Goal: Task Accomplishment & Management: Manage account settings

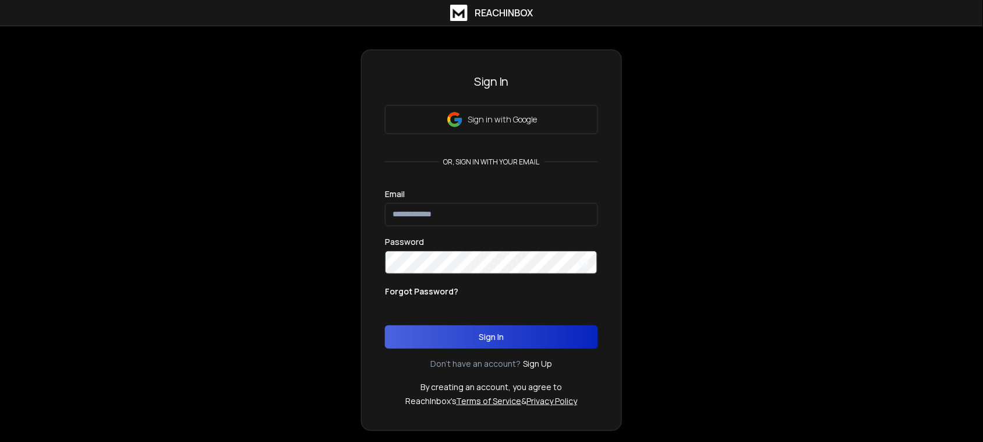
type input "**********"
click at [470, 351] on div "**********" at bounding box center [491, 256] width 213 height 302
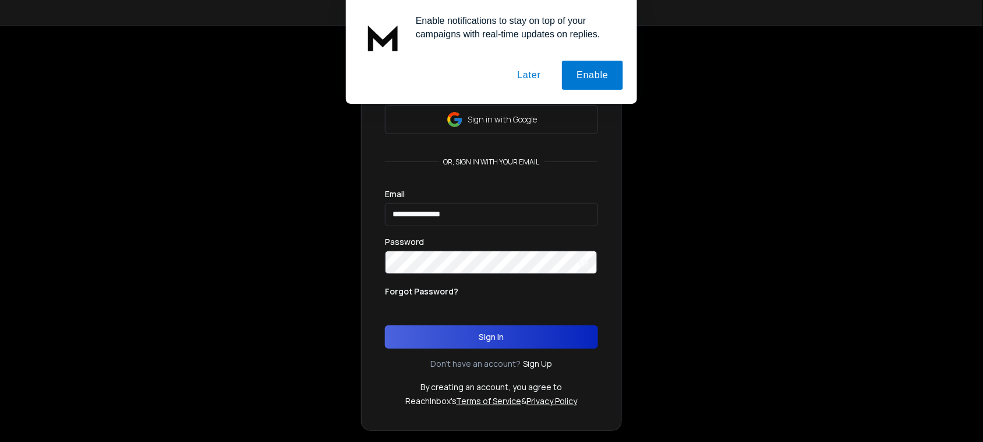
click at [472, 341] on button "Sign In" at bounding box center [491, 336] width 213 height 23
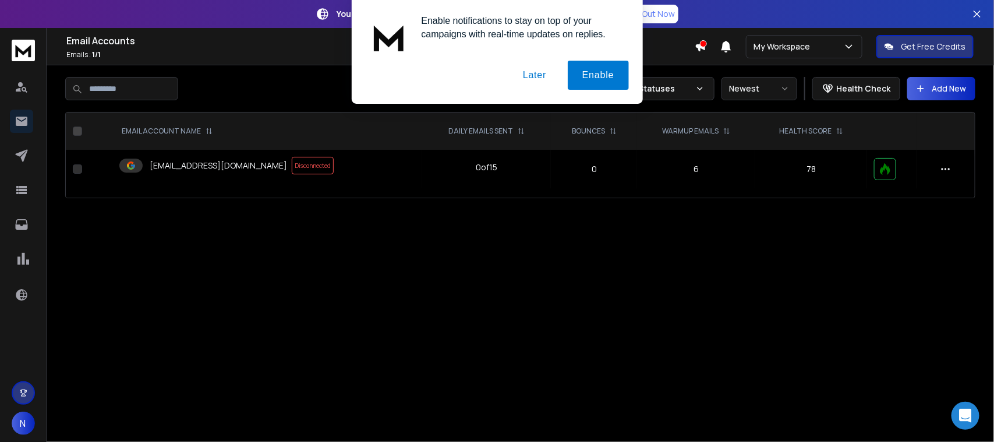
click at [535, 80] on button "Later" at bounding box center [535, 75] width 52 height 29
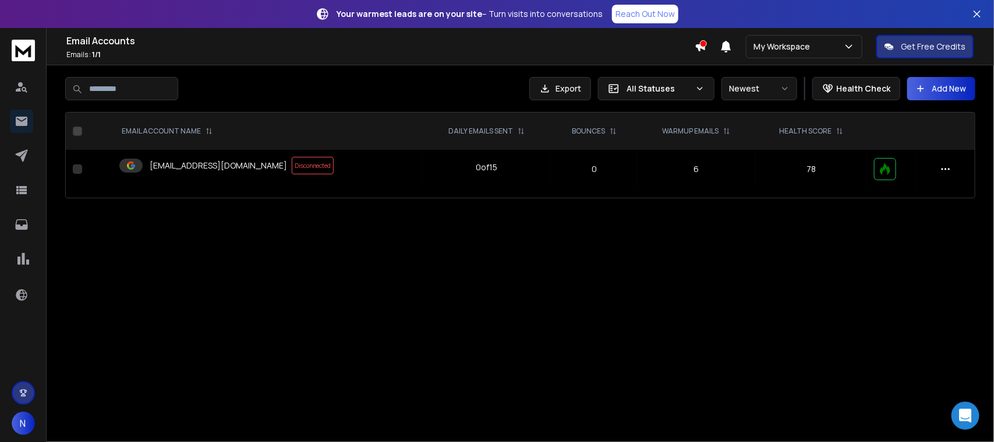
click at [83, 163] on td at bounding box center [89, 169] width 47 height 38
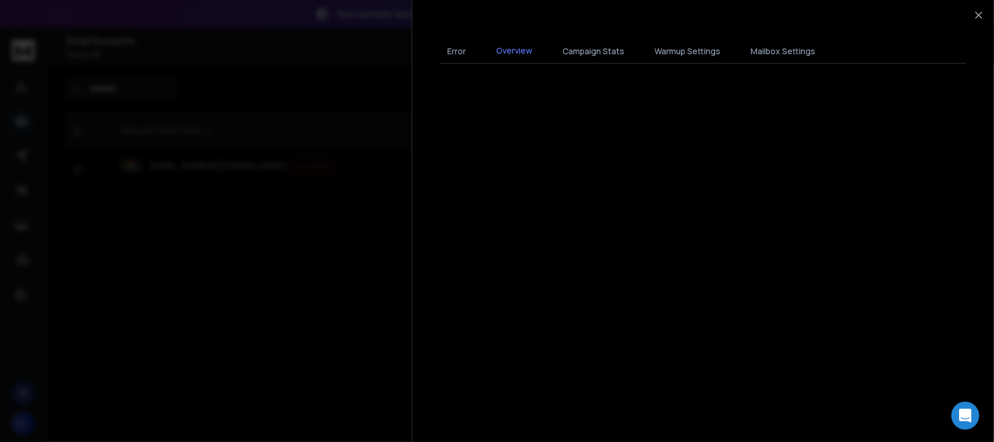
click at [195, 150] on div at bounding box center [497, 221] width 994 height 442
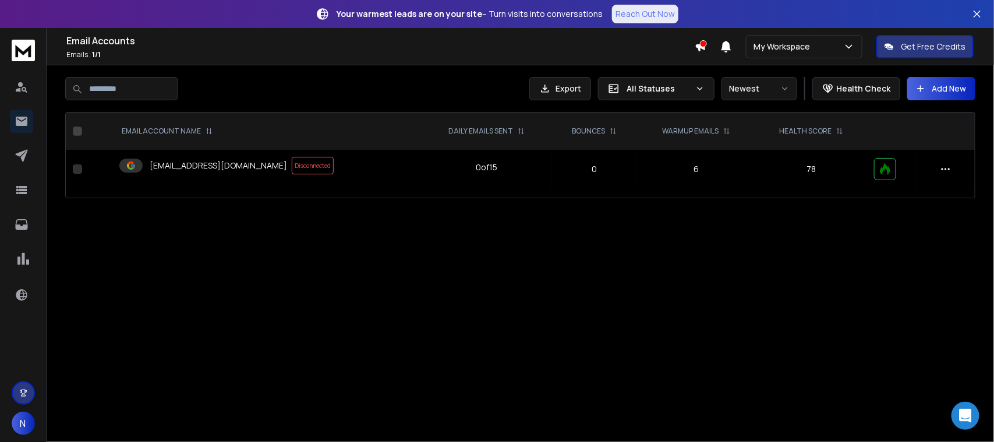
click at [624, 13] on p "Reach Out Now" at bounding box center [645, 14] width 59 height 12
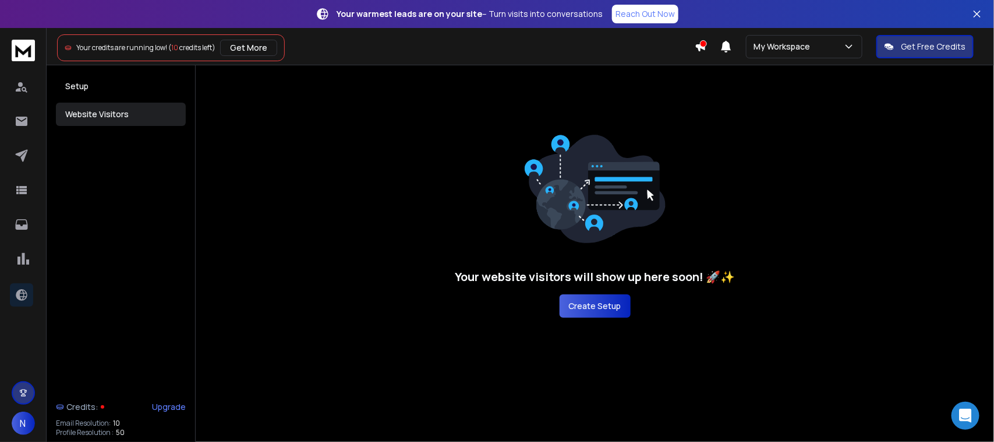
click at [585, 306] on button "Create Setup" at bounding box center [595, 305] width 71 height 23
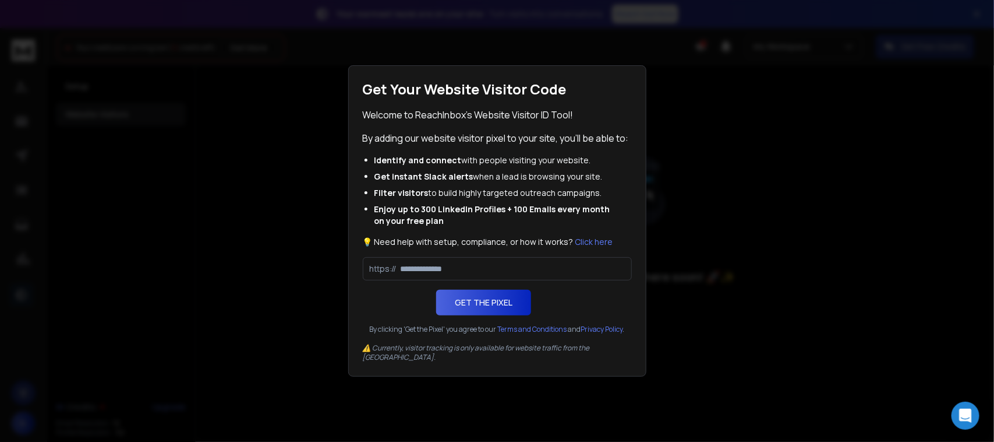
click at [500, 306] on button "Get the Pixel" at bounding box center [483, 302] width 95 height 26
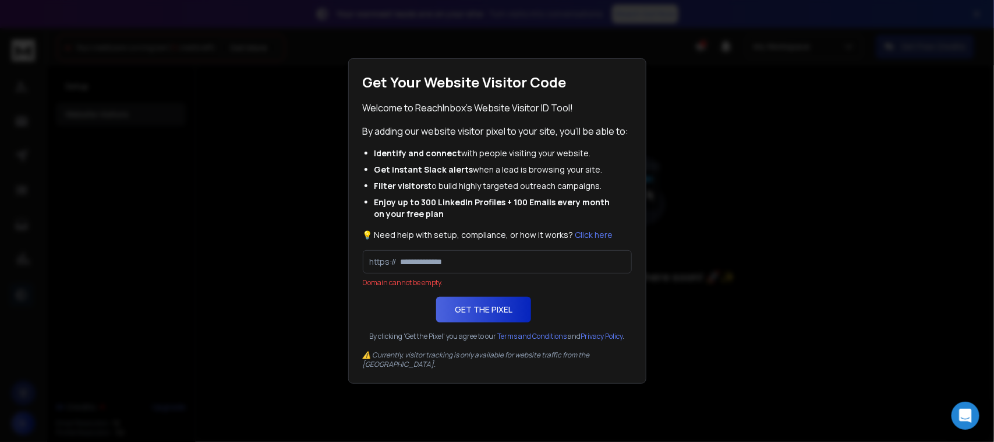
click at [456, 265] on input "text" at bounding box center [497, 261] width 269 height 23
paste input "**********"
click at [502, 307] on button "Get the Pixel" at bounding box center [483, 309] width 95 height 26
drag, startPoint x: 428, startPoint y: 269, endPoint x: 385, endPoint y: 269, distance: 43.1
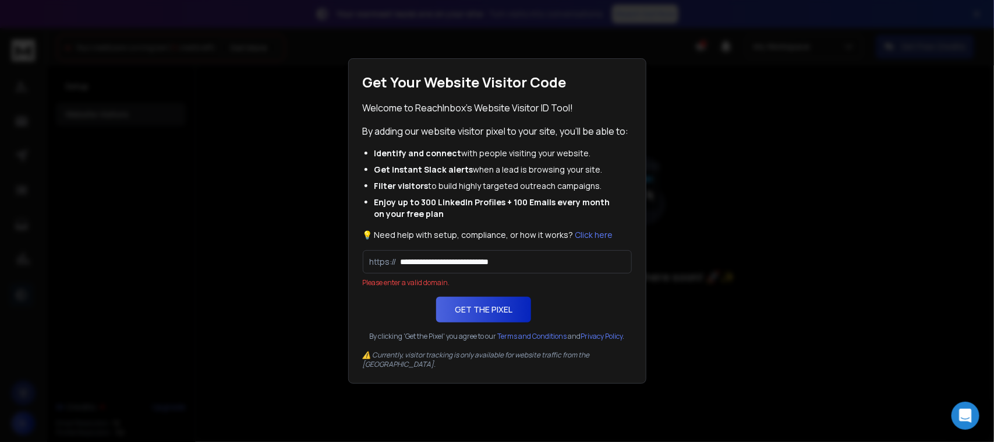
click at [385, 269] on input "**********" at bounding box center [497, 261] width 269 height 23
drag, startPoint x: 424, startPoint y: 270, endPoint x: 391, endPoint y: 266, distance: 32.9
click at [391, 266] on input "**********" at bounding box center [497, 261] width 269 height 23
click at [481, 309] on button "Get the Pixel" at bounding box center [483, 309] width 95 height 26
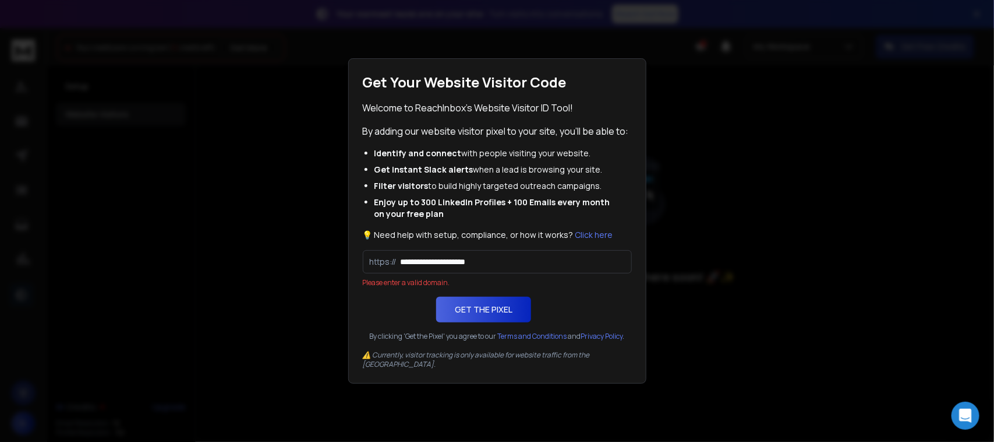
click at [504, 264] on input "**********" at bounding box center [497, 261] width 269 height 23
type input "**********"
click at [499, 322] on button "Get the Pixel" at bounding box center [483, 309] width 95 height 26
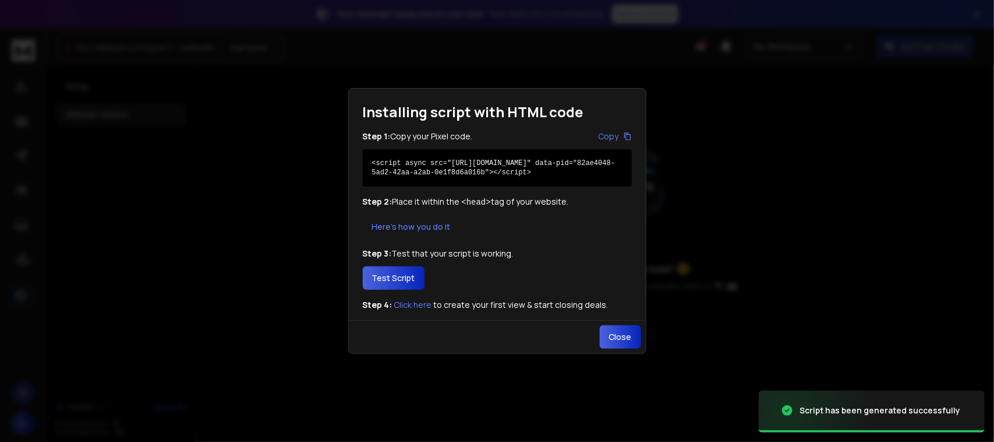
click at [622, 130] on button "Copy" at bounding box center [615, 136] width 33 height 12
click at [377, 284] on button "Test Script" at bounding box center [394, 277] width 62 height 23
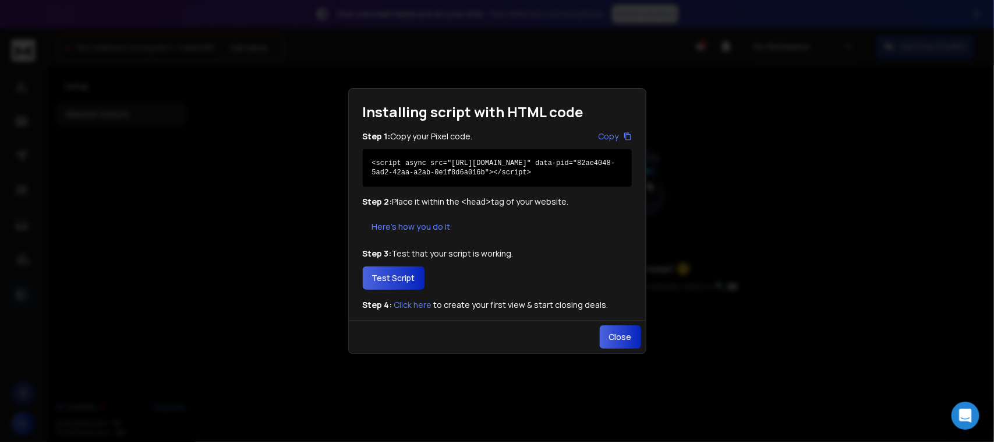
click at [402, 289] on button "Test Script" at bounding box center [394, 277] width 62 height 23
click at [418, 310] on button "Click here" at bounding box center [413, 305] width 38 height 12
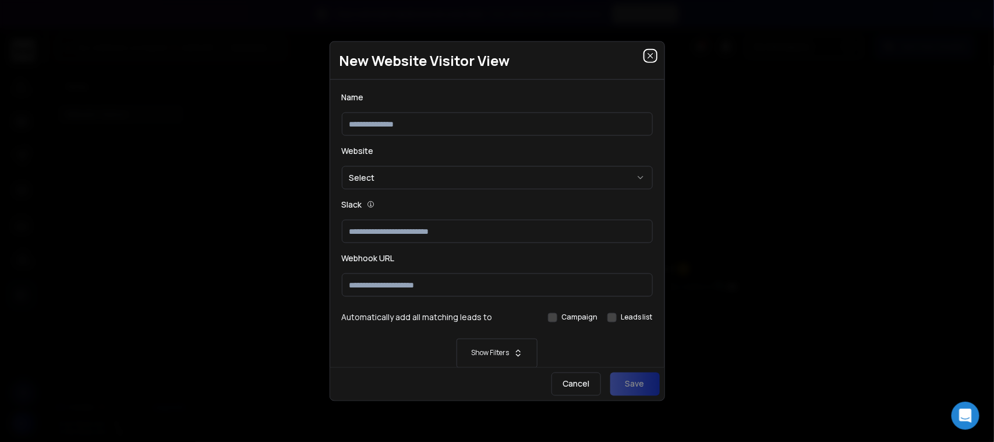
click at [654, 56] on icon "button" at bounding box center [650, 55] width 9 height 9
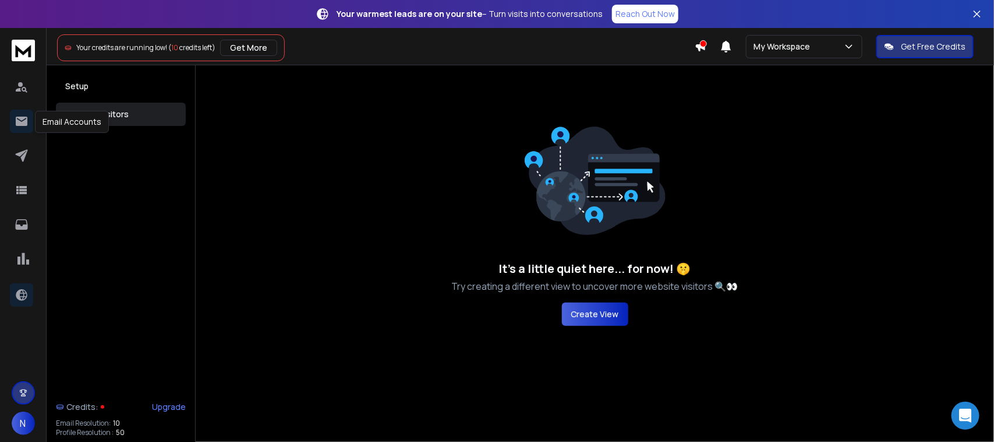
click at [18, 111] on link at bounding box center [21, 121] width 23 height 23
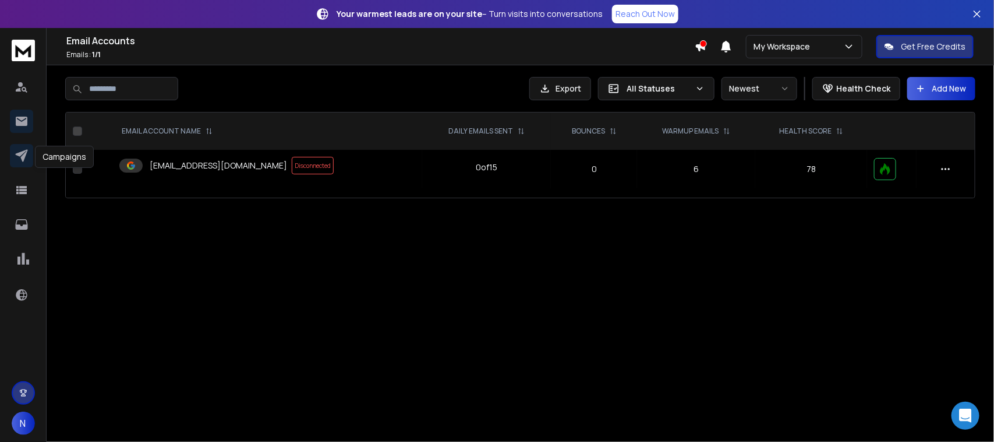
click at [23, 150] on icon at bounding box center [22, 156] width 14 height 14
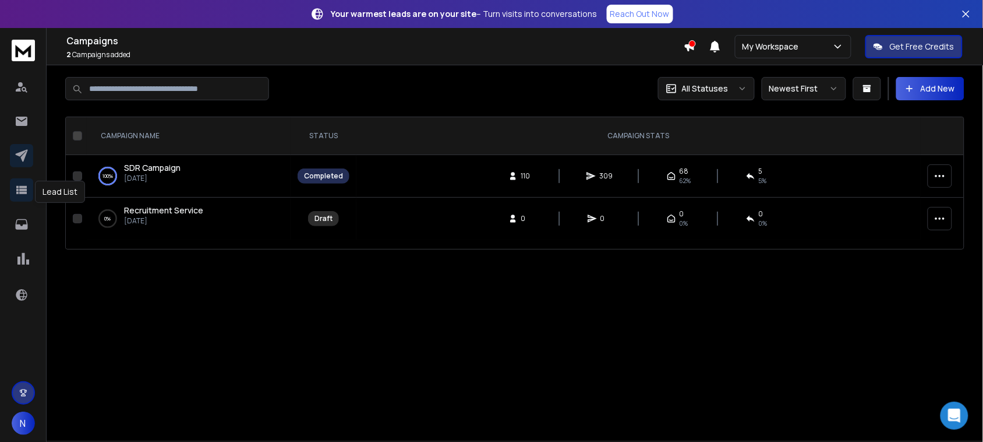
click at [20, 192] on icon at bounding box center [21, 190] width 10 height 8
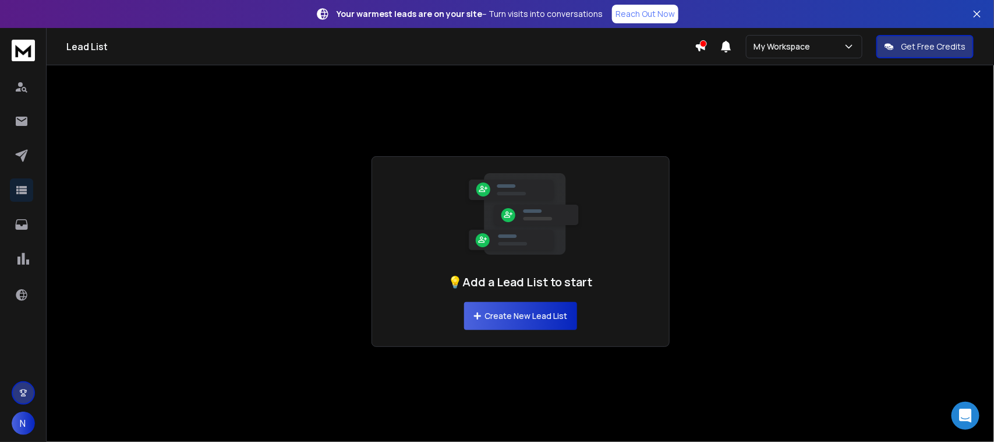
click at [500, 309] on button "Create New Lead List" at bounding box center [520, 316] width 113 height 28
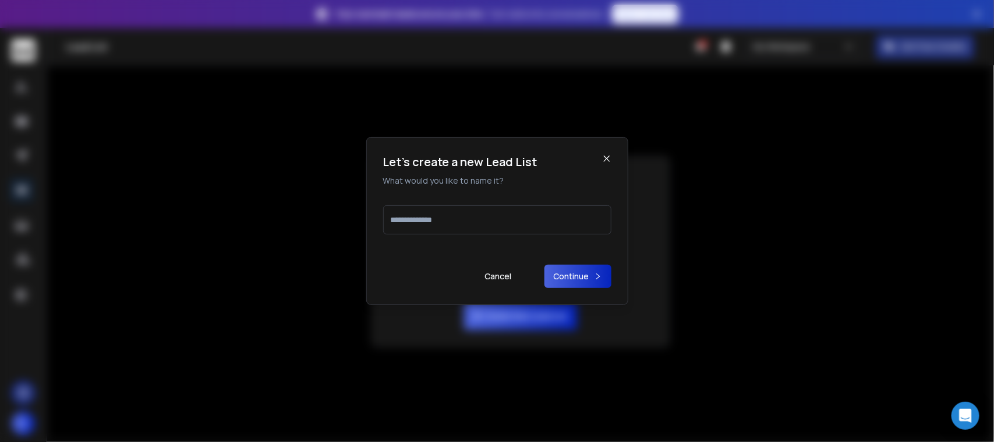
click at [609, 157] on icon at bounding box center [606, 158] width 9 height 9
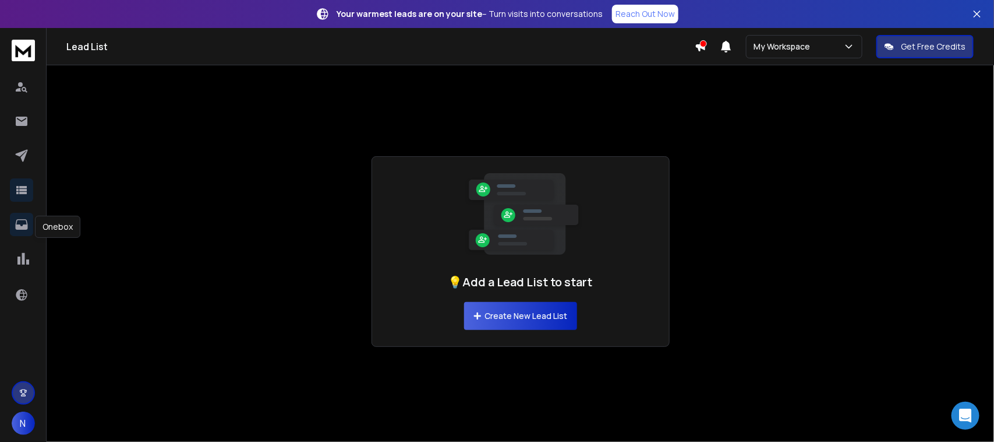
click at [21, 231] on icon at bounding box center [22, 224] width 14 height 14
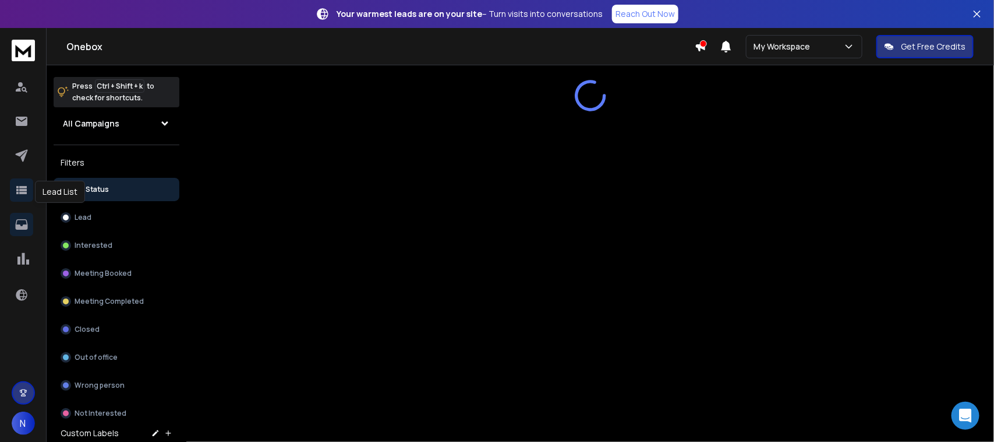
click at [24, 187] on icon at bounding box center [22, 190] width 14 height 14
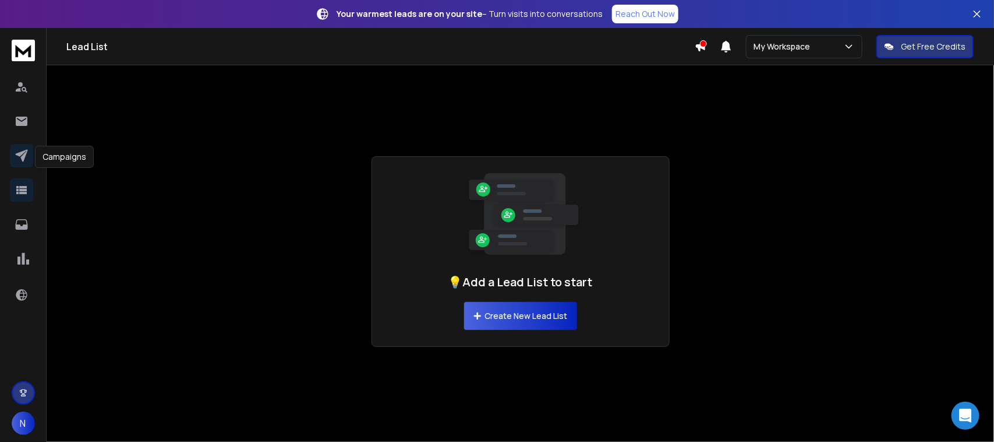
click at [20, 163] on icon at bounding box center [22, 156] width 14 height 14
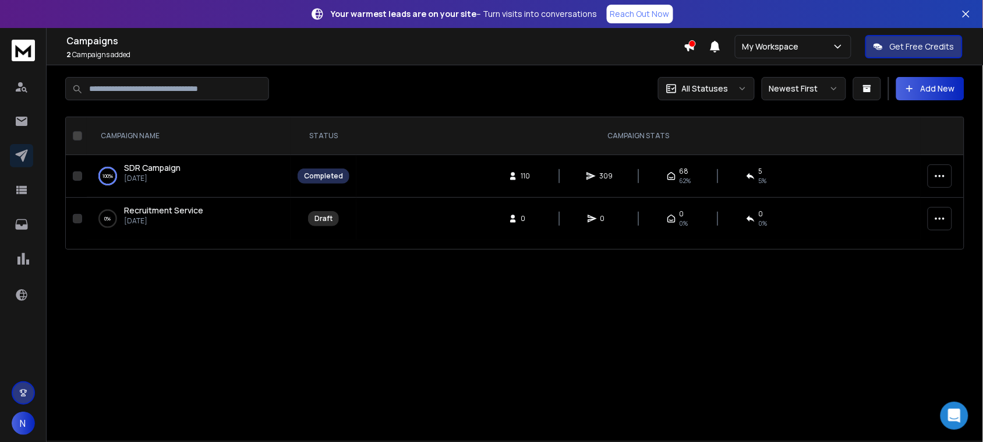
click at [79, 176] on button "button" at bounding box center [77, 175] width 9 height 9
click at [74, 176] on button "button" at bounding box center [77, 175] width 9 height 9
click at [128, 168] on span "SDR Campaign" at bounding box center [152, 167] width 57 height 11
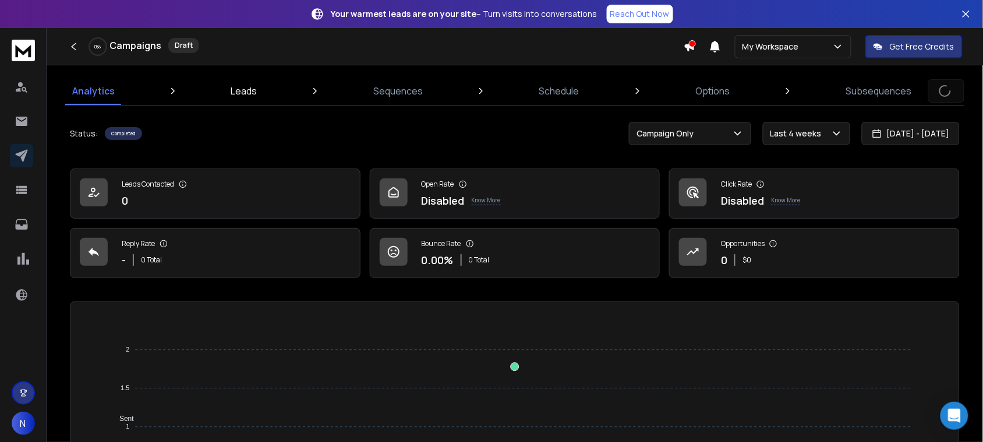
click at [242, 87] on p "Leads" at bounding box center [244, 91] width 26 height 14
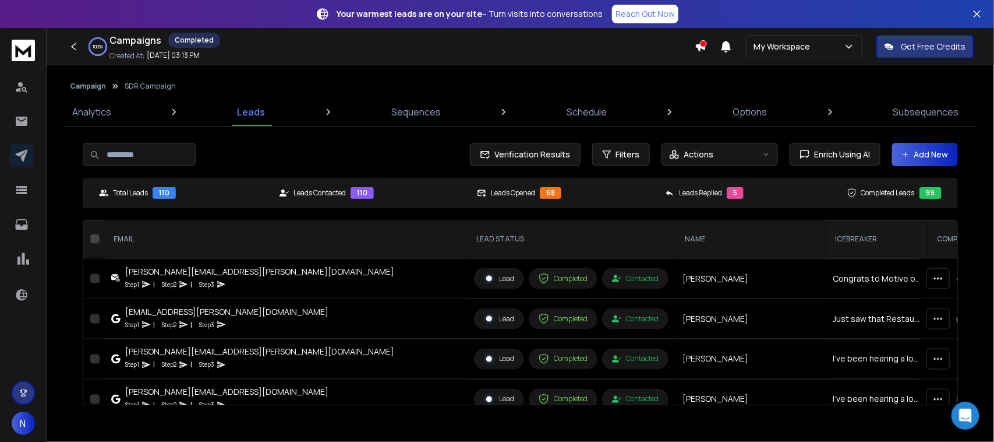
scroll to position [1019, 0]
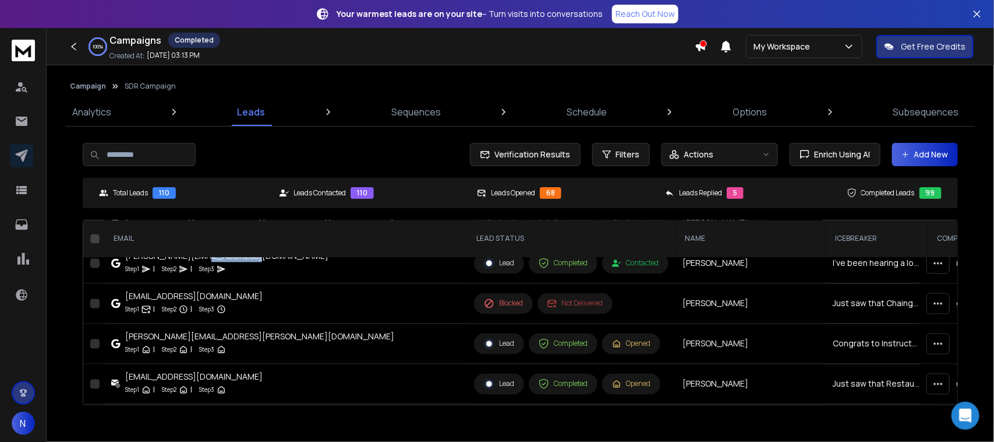
drag, startPoint x: 278, startPoint y: 261, endPoint x: 225, endPoint y: 260, distance: 52.4
click at [225, 260] on div "catherine.maiden@emburse.com Step 1 | Step 2 | Step 3" at bounding box center [285, 263] width 349 height 26
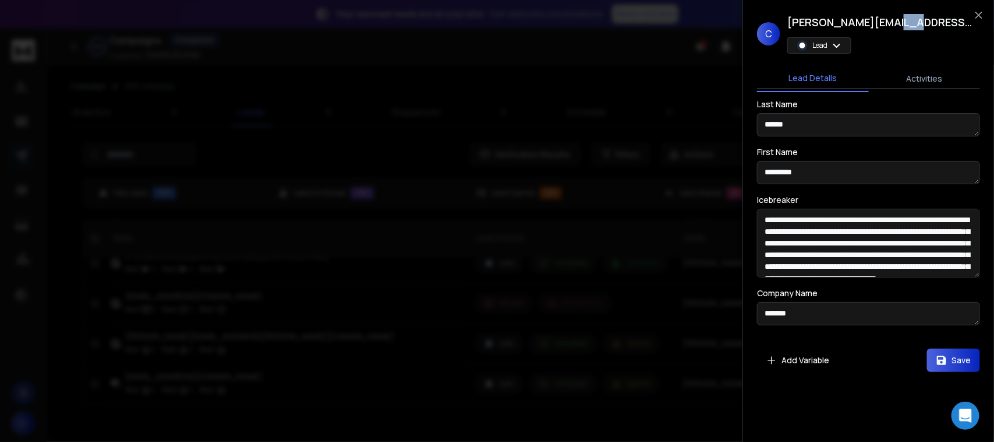
drag, startPoint x: 225, startPoint y: 260, endPoint x: 913, endPoint y: 24, distance: 726.7
click at [913, 24] on h1 "catherine.maiden@emburse.com" at bounding box center [881, 22] width 186 height 16
drag, startPoint x: 952, startPoint y: 24, endPoint x: 884, endPoint y: 24, distance: 68.2
click at [884, 24] on h1 "catherine.maiden@emburse.com" at bounding box center [881, 22] width 186 height 16
